Goal: Information Seeking & Learning: Check status

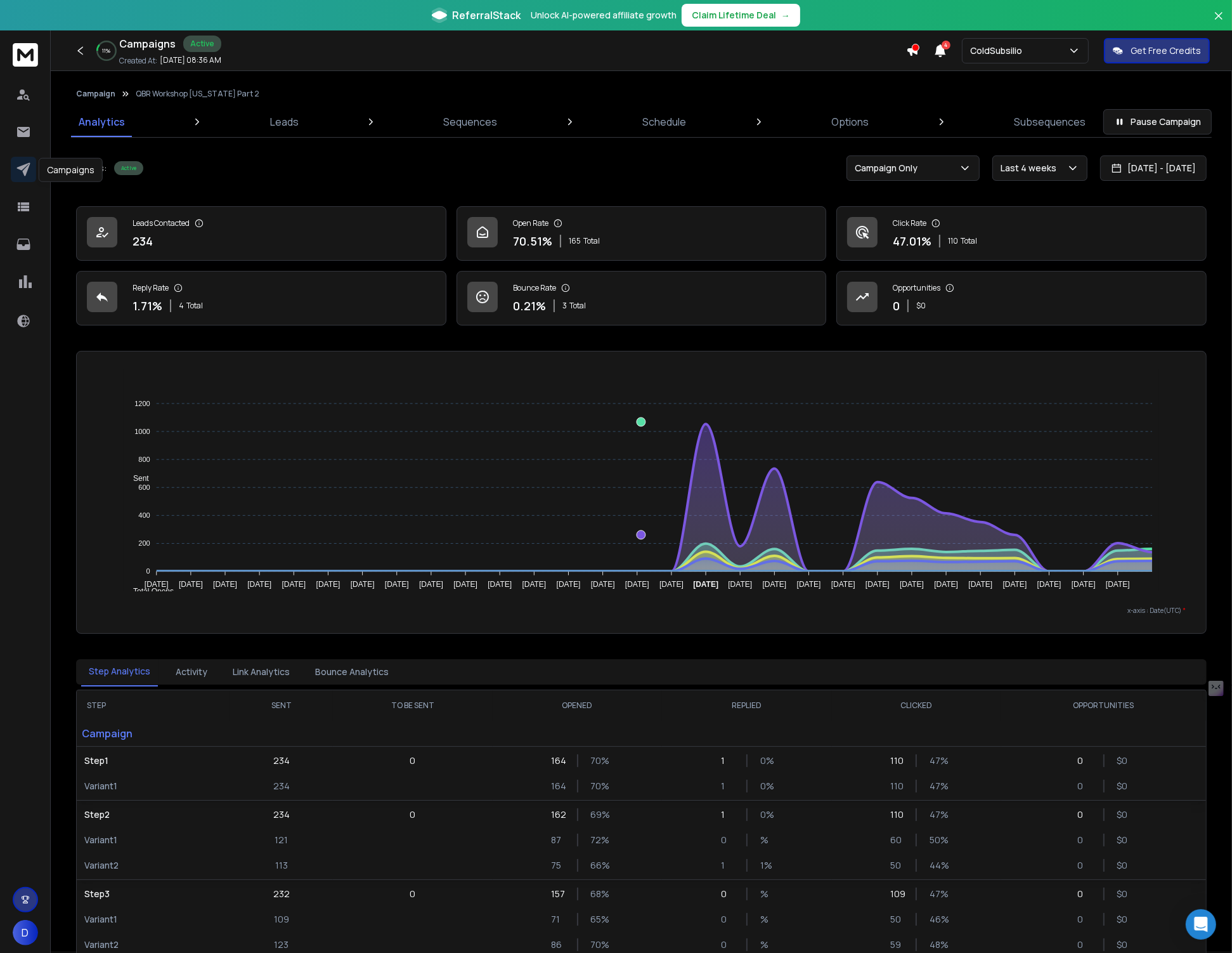
click at [28, 168] on icon at bounding box center [23, 169] width 15 height 15
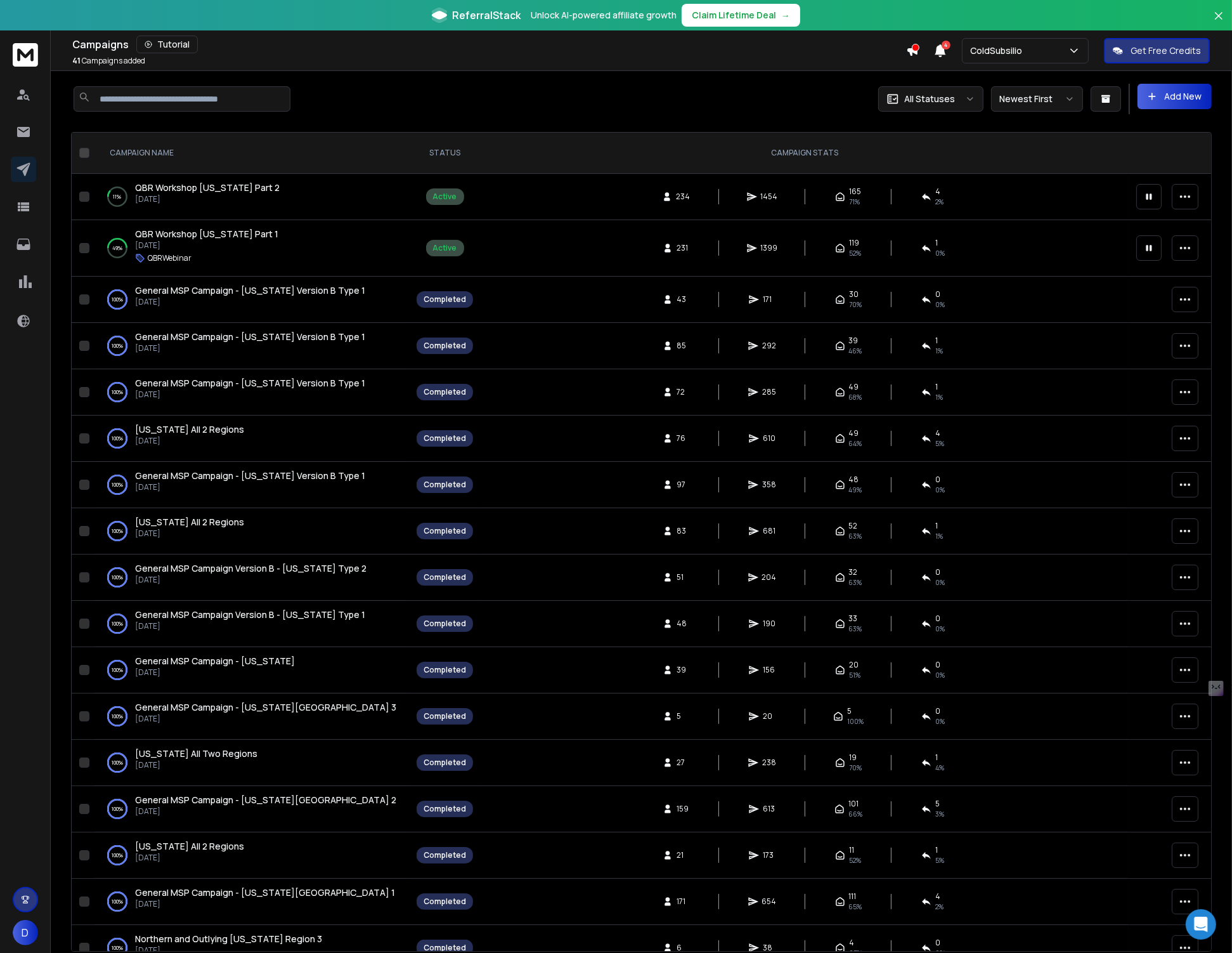
click at [173, 229] on span "QBR Workshop [US_STATE] Part 1" at bounding box center [206, 234] width 143 height 12
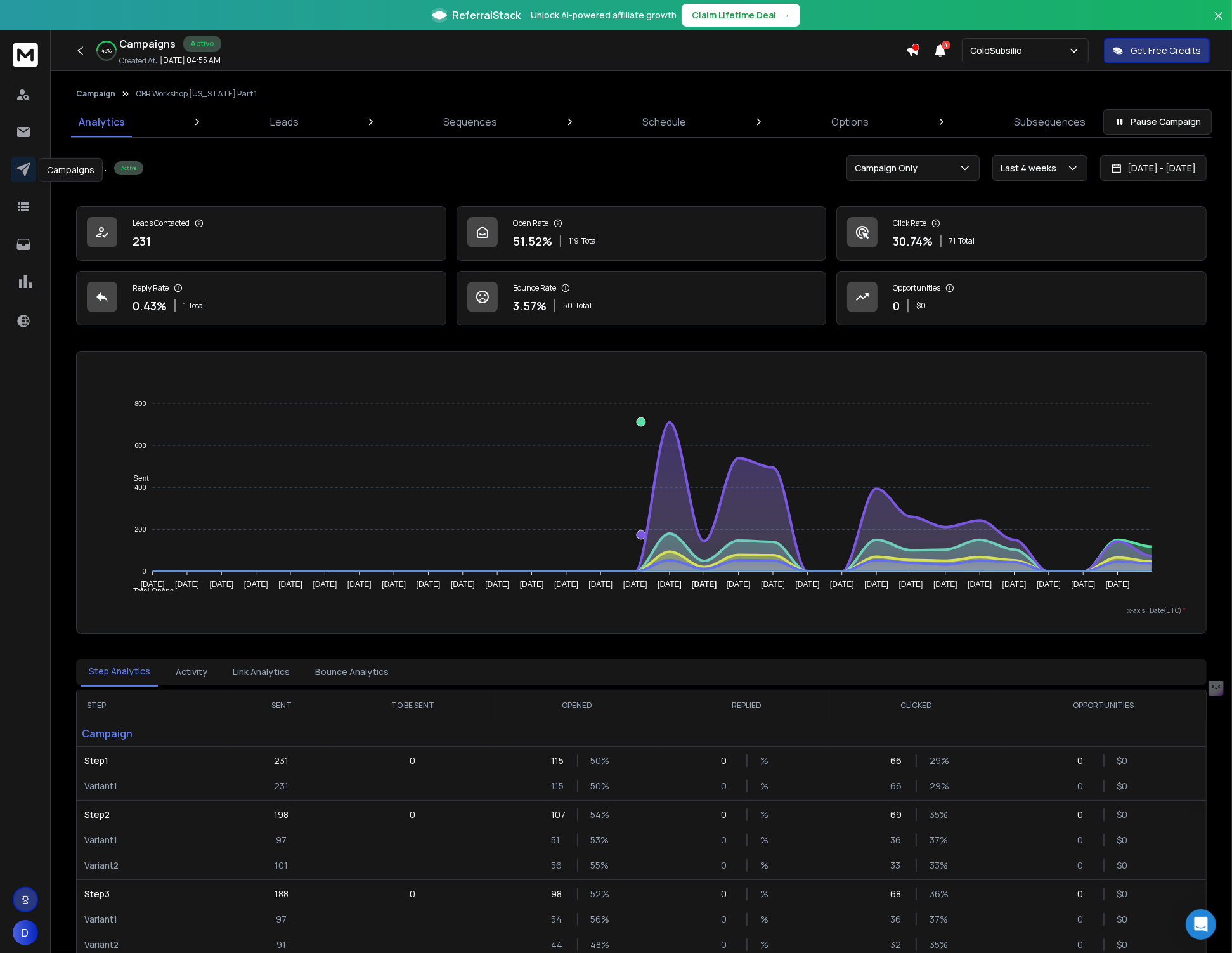
click at [26, 168] on icon at bounding box center [23, 169] width 15 height 15
